Goal: Find contact information: Find contact information

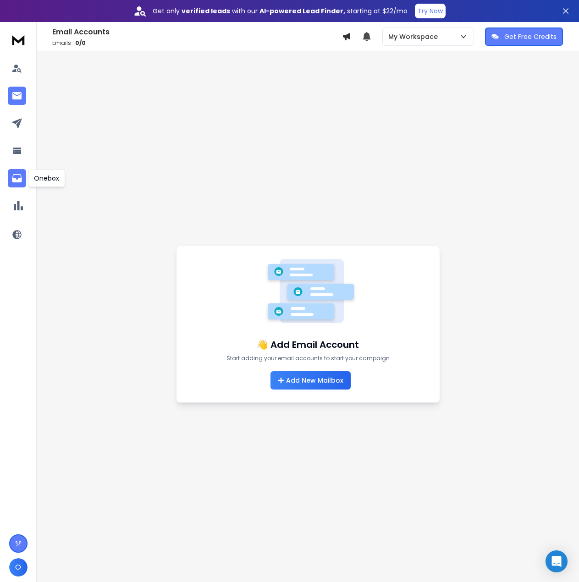
click at [12, 178] on icon at bounding box center [16, 178] width 11 height 11
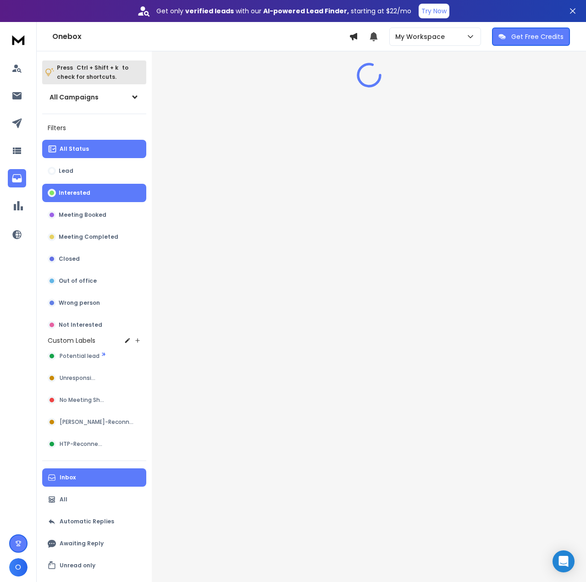
click at [70, 185] on button "Interested" at bounding box center [94, 193] width 104 height 18
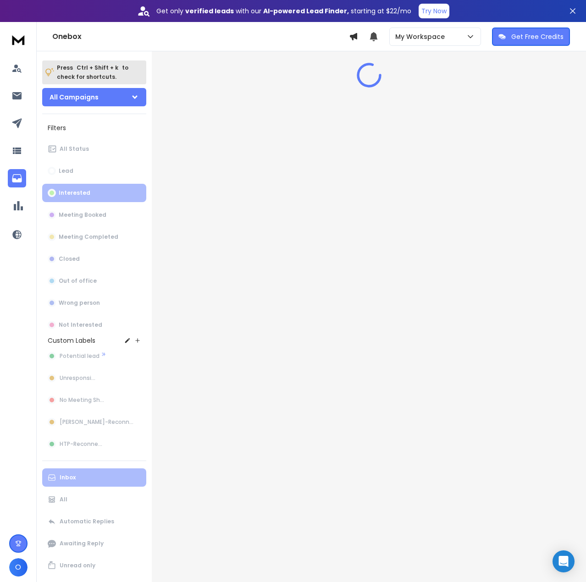
click at [72, 93] on h1 "All Campaigns" at bounding box center [73, 97] width 49 height 9
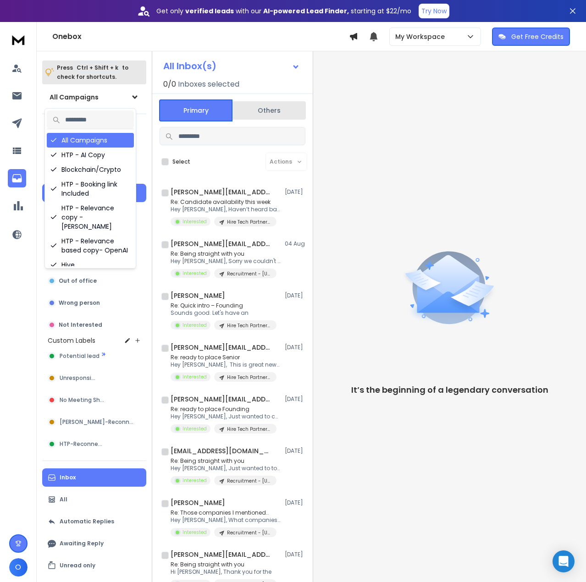
click at [86, 143] on div "All Campaigns" at bounding box center [90, 140] width 87 height 15
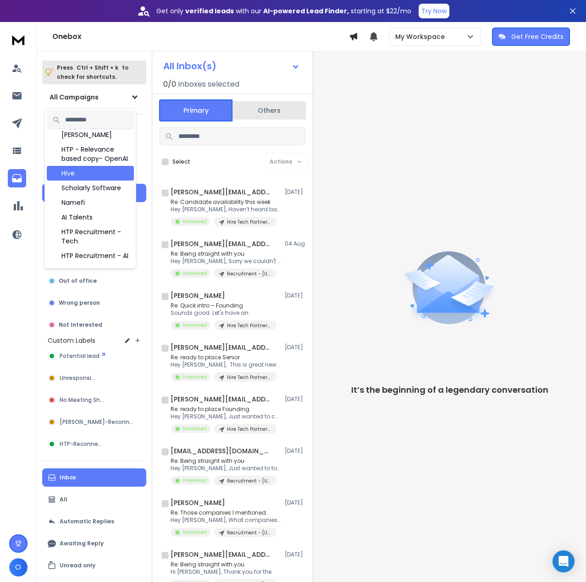
scroll to position [137, 0]
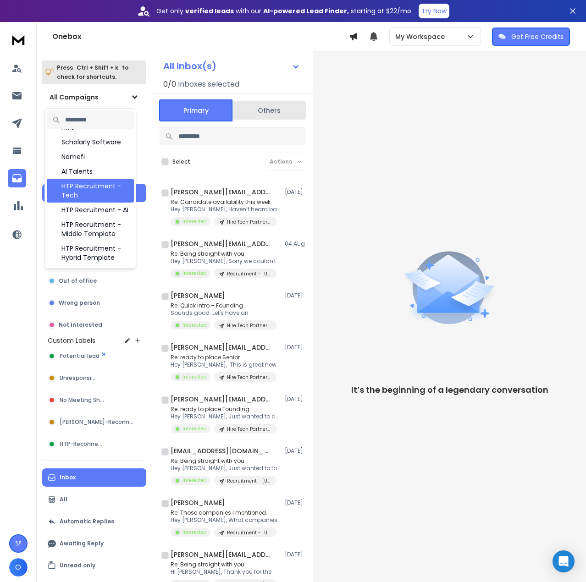
click at [90, 182] on div "HTP Recruitment - Tech" at bounding box center [90, 191] width 87 height 24
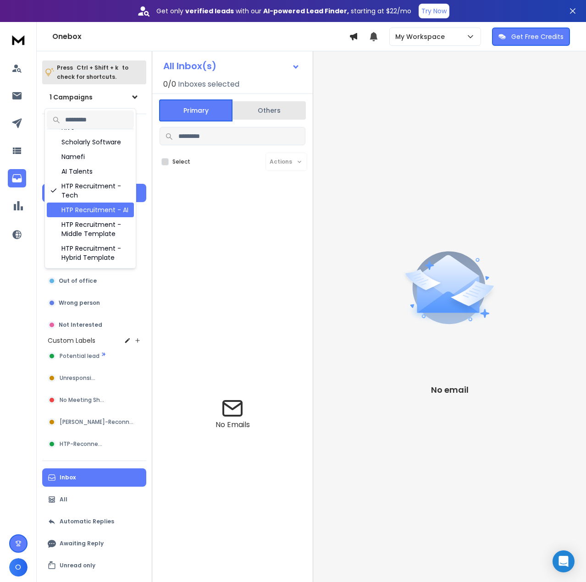
click at [98, 204] on div "HTP Recruitment - AI" at bounding box center [90, 210] width 87 height 15
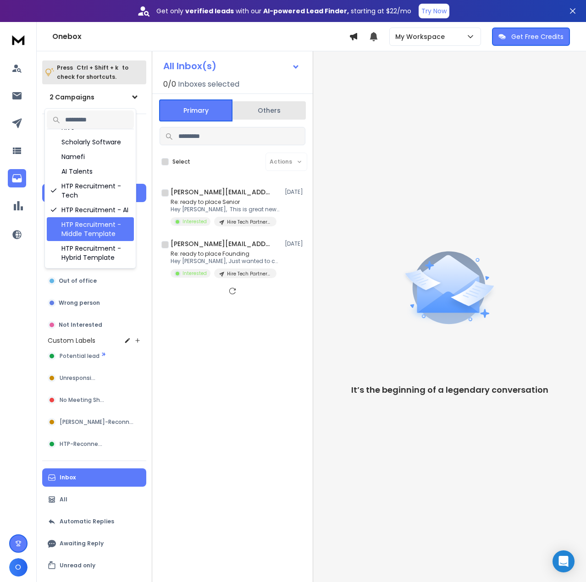
click at [97, 224] on div "HTP Recruitment - Middle Template" at bounding box center [90, 229] width 87 height 24
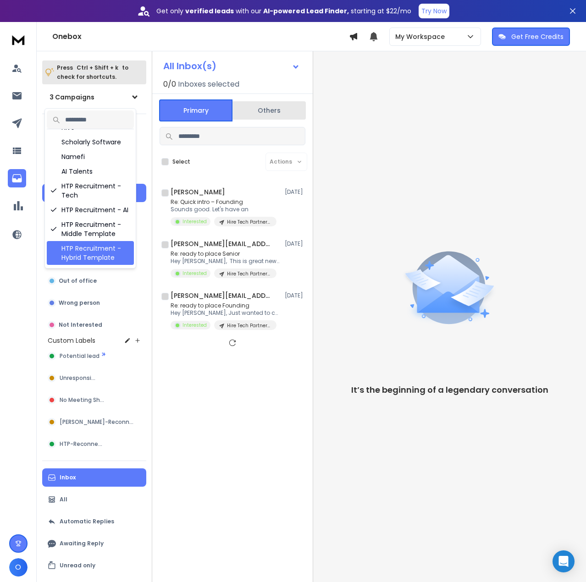
click at [91, 244] on div "HTP Recruitment - Hybrid Template" at bounding box center [90, 253] width 87 height 24
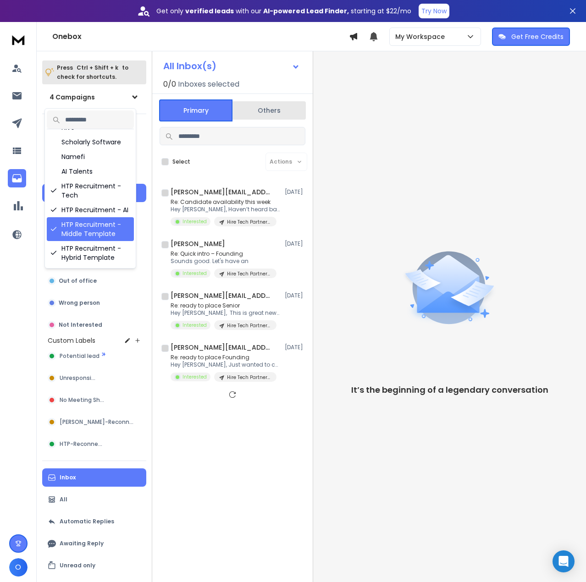
scroll to position [183, 0]
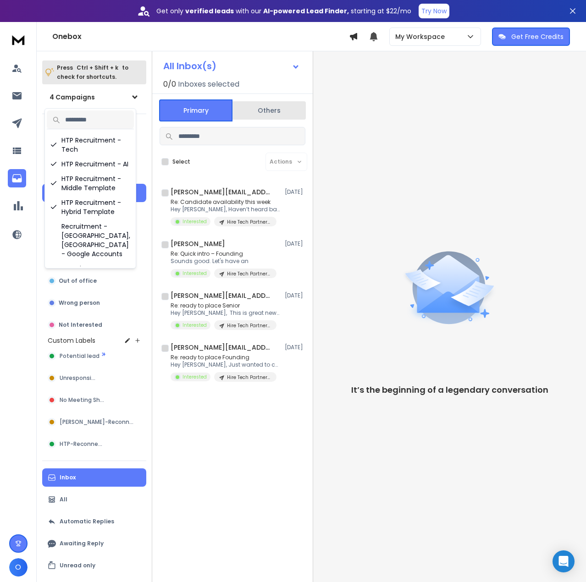
click at [262, 429] on div "[PERSON_NAME][EMAIL_ADDRESS][DOMAIN_NAME] [DATE] Re: Candidate availability thi…" at bounding box center [232, 332] width 160 height 304
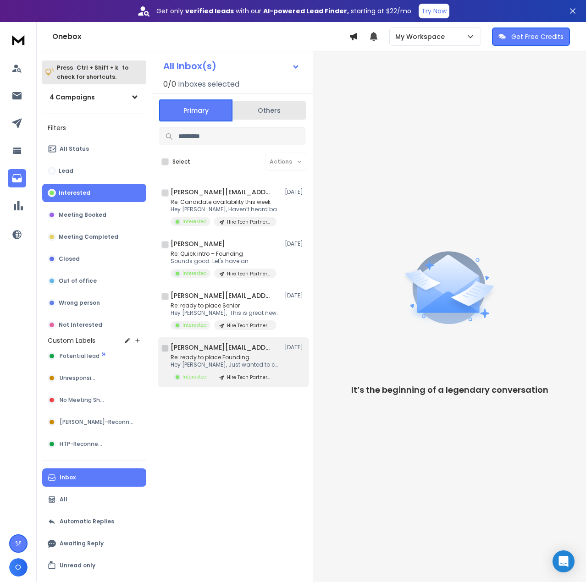
click at [269, 381] on div "Interested Hire Tech Partners Recruitment - AI" at bounding box center [225, 377] width 110 height 10
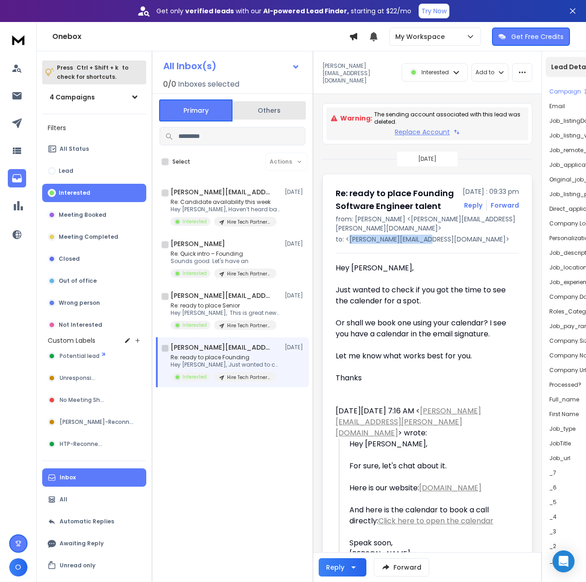
copy p "[PERSON_NAME][EMAIL_ADDRESS][DOMAIN_NAME]"
drag, startPoint x: 344, startPoint y: 219, endPoint x: 418, endPoint y: 217, distance: 74.7
click at [418, 235] on p "to: <[PERSON_NAME][EMAIL_ADDRESS][DOMAIN_NAME]>" at bounding box center [426, 239] width 183 height 9
copy h1 "Founding Software Engineer"
drag, startPoint x: 408, startPoint y: 181, endPoint x: 409, endPoint y: 197, distance: 15.6
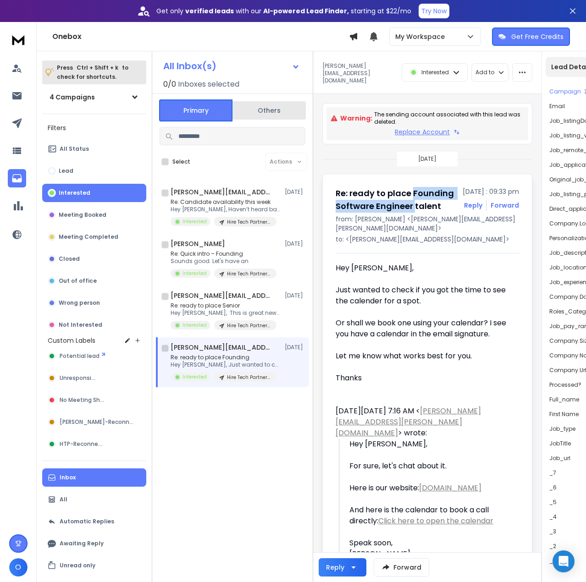
click at [409, 197] on h1 "Re: ready to place Founding Software Engineer talent" at bounding box center [395, 200] width 121 height 26
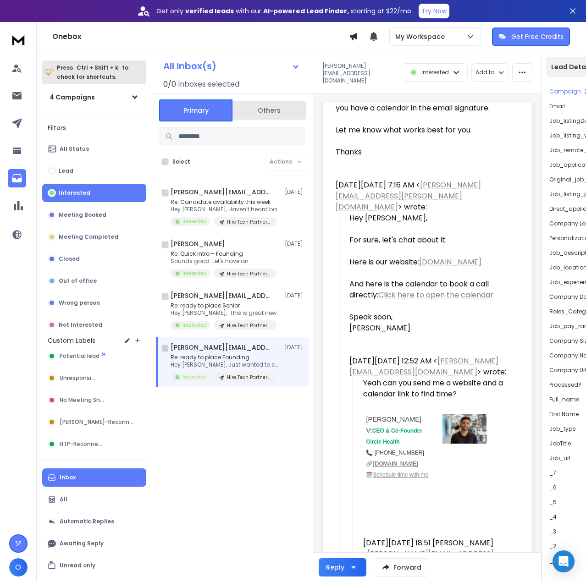
scroll to position [229, 0]
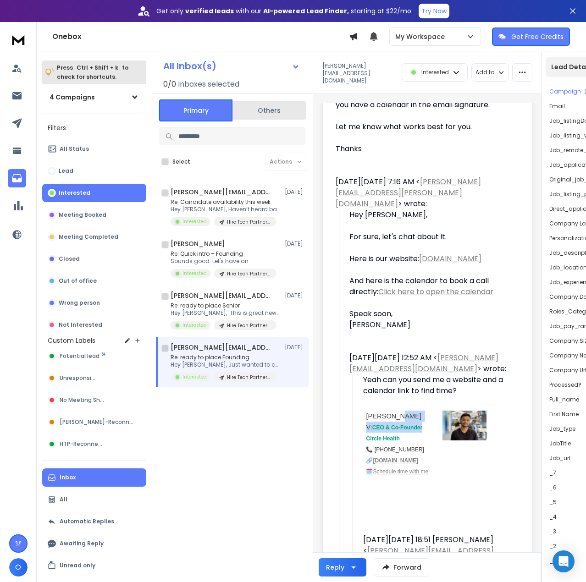
copy div "CEO & Co-Founder"
drag, startPoint x: 392, startPoint y: 385, endPoint x: 421, endPoint y: 390, distance: 29.8
click at [421, 411] on div "[PERSON_NAME] V: CEO & Co-Founder" at bounding box center [401, 422] width 70 height 22
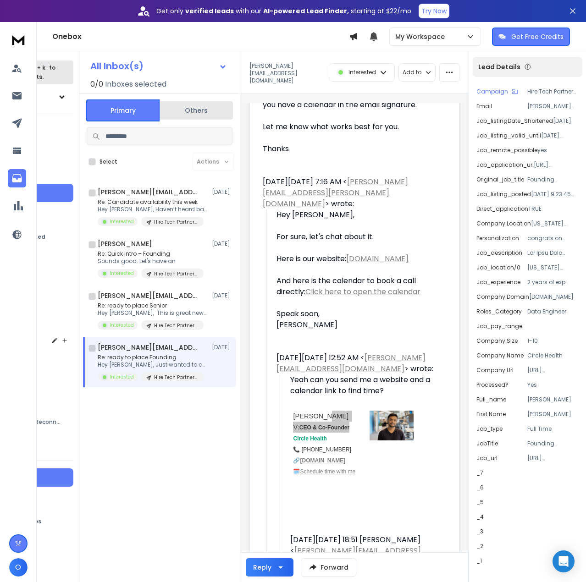
scroll to position [0, 93]
copy span "Circle Health"
drag, startPoint x: 301, startPoint y: 407, endPoint x: 266, endPoint y: 410, distance: 35.4
click at [290, 410] on td "[PERSON_NAME] V: CEO & Co-Founder Circle Health 📞 [PHONE_NUMBER] 🔗 [DOMAIN_NAME…" at bounding box center [328, 459] width 77 height 105
copy span "🔗 [DOMAIN_NAME]"
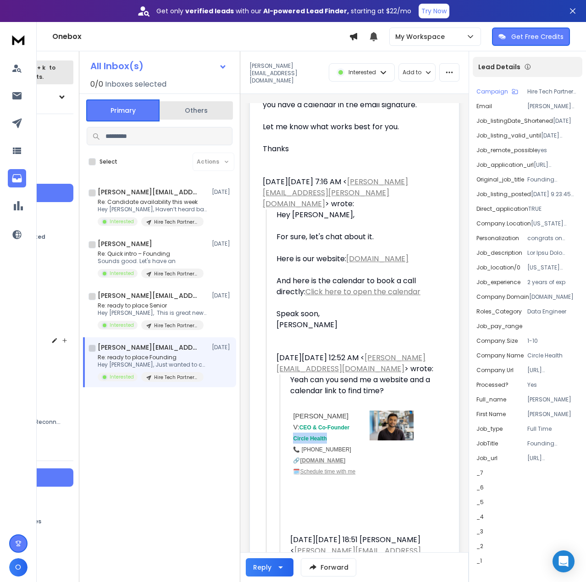
drag, startPoint x: 334, startPoint y: 430, endPoint x: 272, endPoint y: 432, distance: 62.4
click at [293, 455] on div "🔗 [DOMAIN_NAME]" at bounding box center [328, 460] width 70 height 11
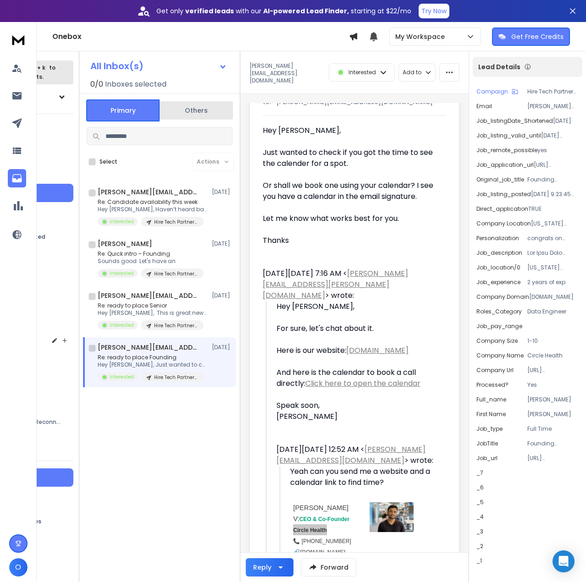
scroll to position [0, 0]
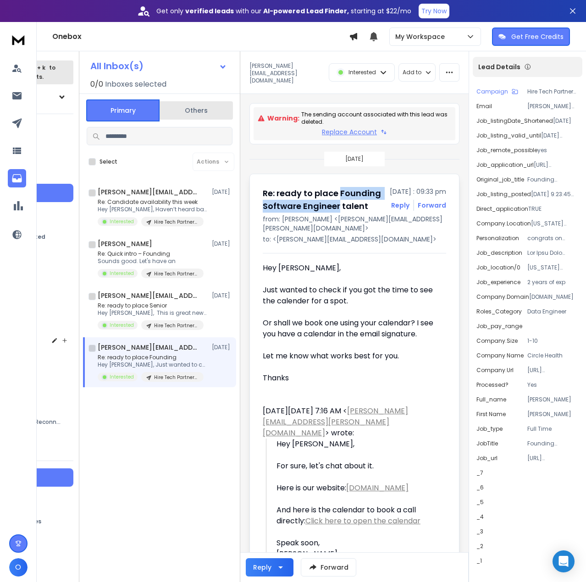
copy h1 "Founding Software Engineer"
click at [313, 190] on h1 "Re: ready to place Founding Software Engineer talent" at bounding box center [323, 200] width 121 height 26
click at [532, 192] on p "[DATE] 9:23:45 PM" at bounding box center [555, 194] width 48 height 7
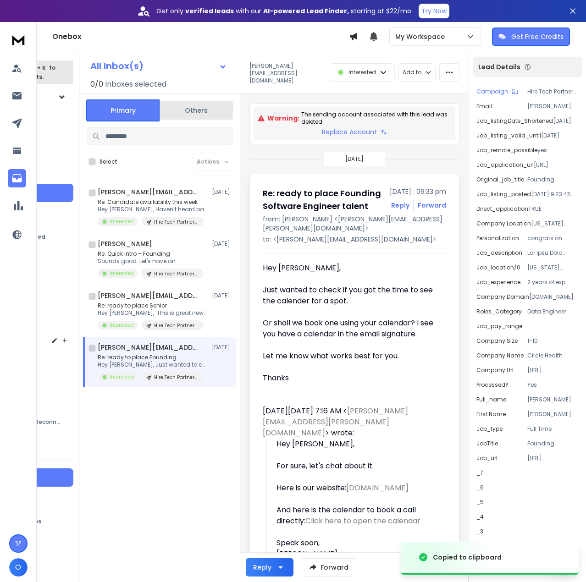
click at [527, 339] on p "1-10" at bounding box center [552, 340] width 51 height 7
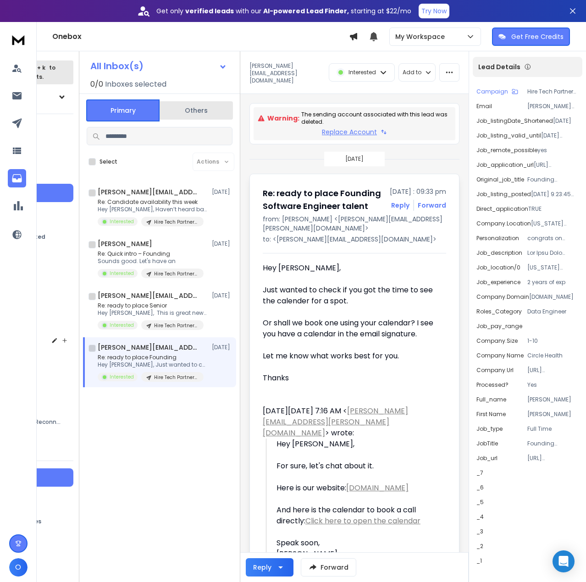
click at [540, 458] on p "[URL][DOMAIN_NAME]" at bounding box center [552, 458] width 51 height 7
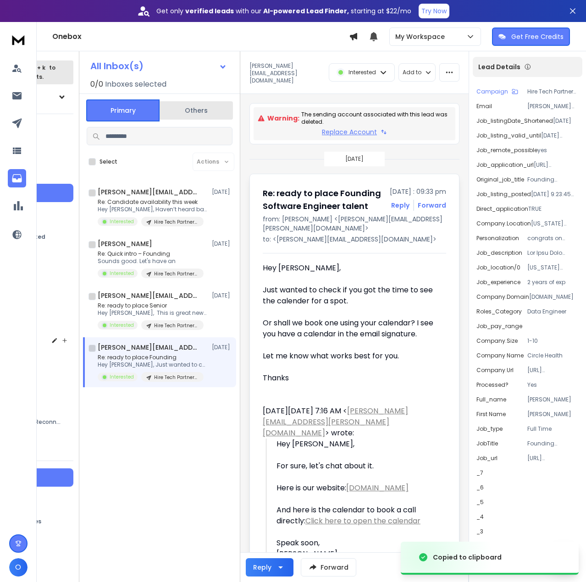
click at [533, 253] on p at bounding box center [552, 252] width 51 height 7
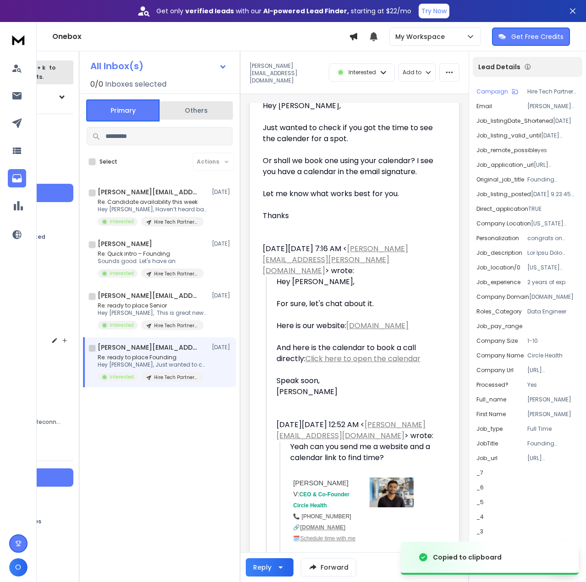
scroll to position [229, 0]
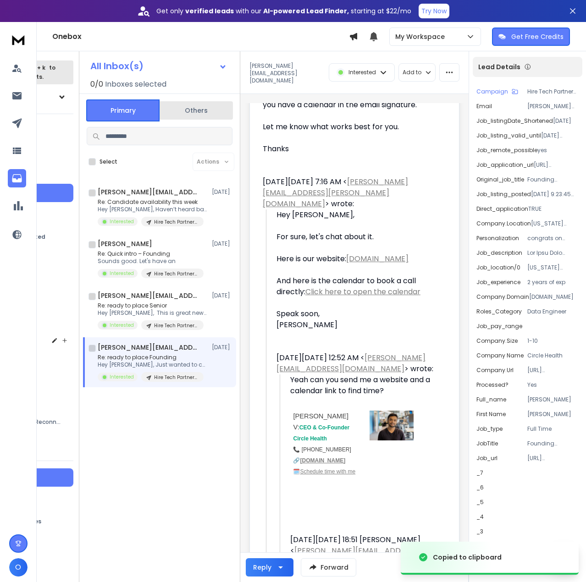
click at [555, 456] on p "[URL][DOMAIN_NAME]" at bounding box center [552, 458] width 51 height 7
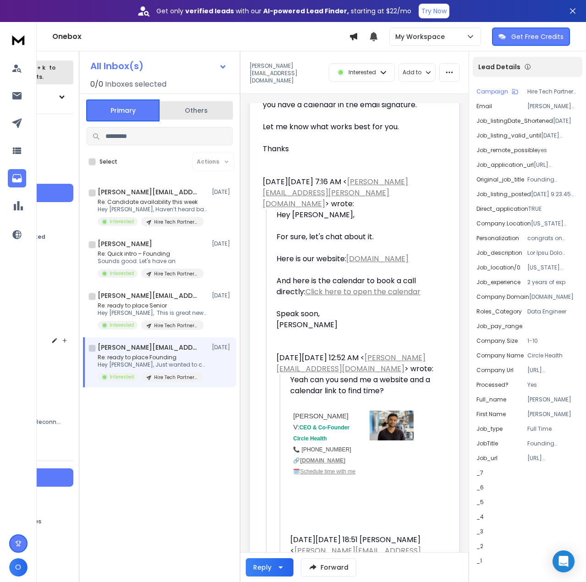
copy span "[PHONE_NUMBER]"
drag, startPoint x: 334, startPoint y: 421, endPoint x: 272, endPoint y: 421, distance: 61.4
click at [293, 444] on div "📞 [PHONE_NUMBER]" at bounding box center [328, 449] width 70 height 11
